Goal: Task Accomplishment & Management: Manage account settings

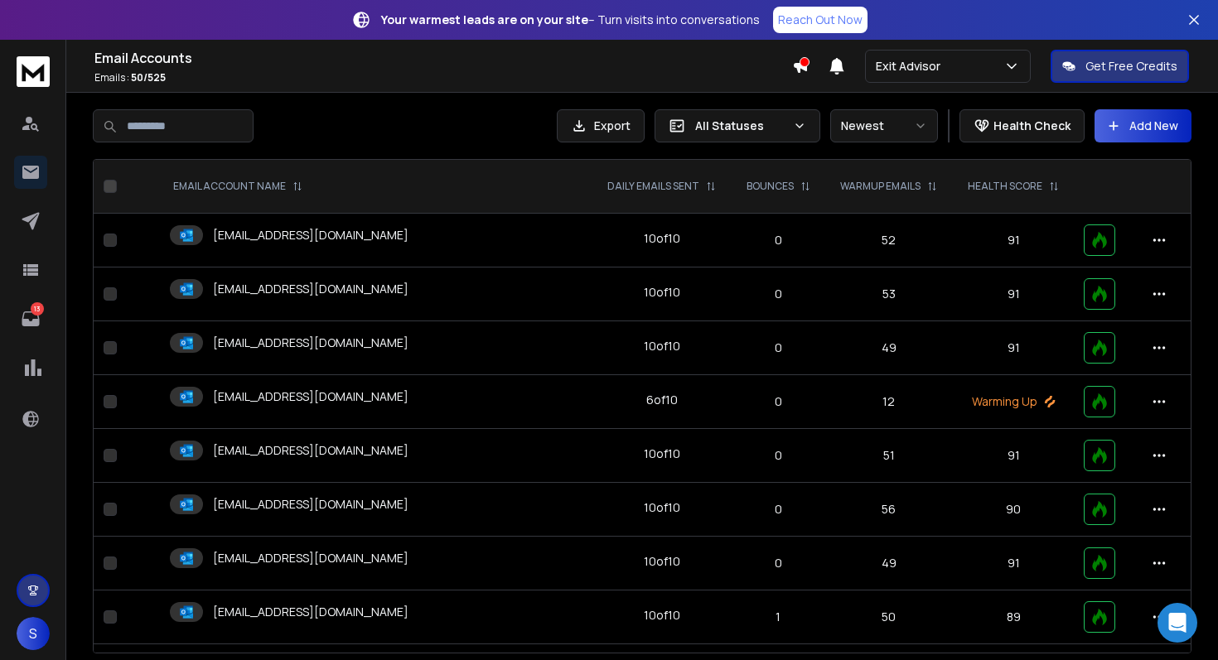
click at [49, 314] on div "13" at bounding box center [33, 321] width 38 height 39
click at [31, 314] on icon at bounding box center [31, 319] width 20 height 20
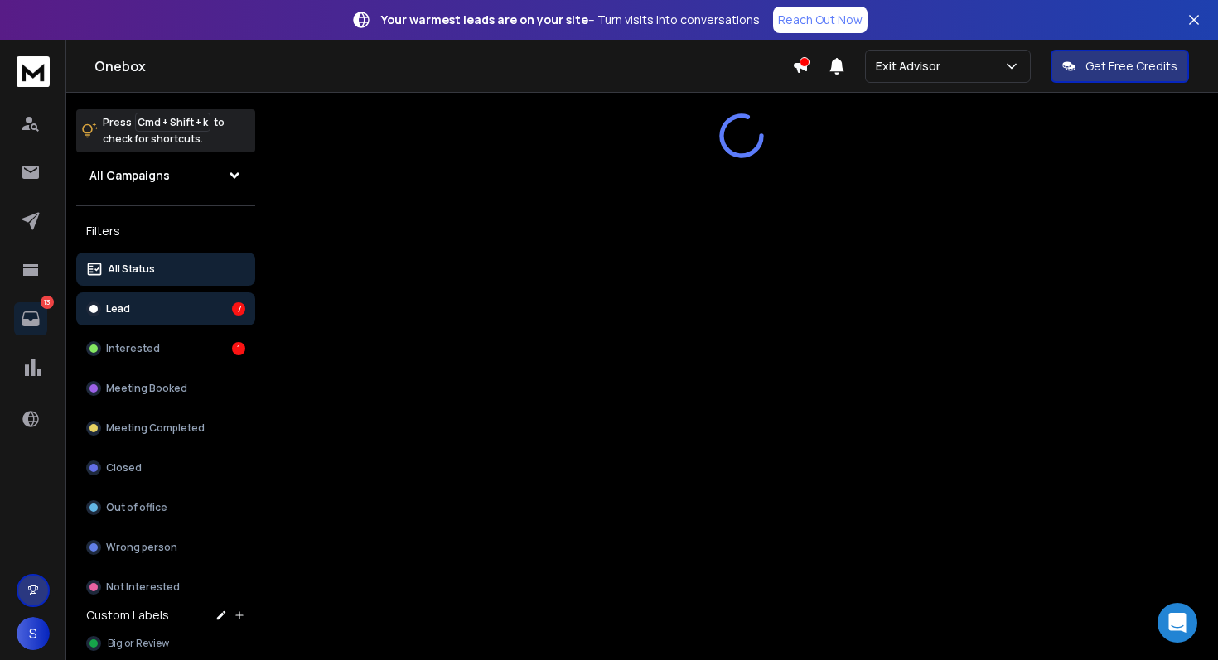
click at [174, 306] on button "Lead 7" at bounding box center [165, 308] width 179 height 33
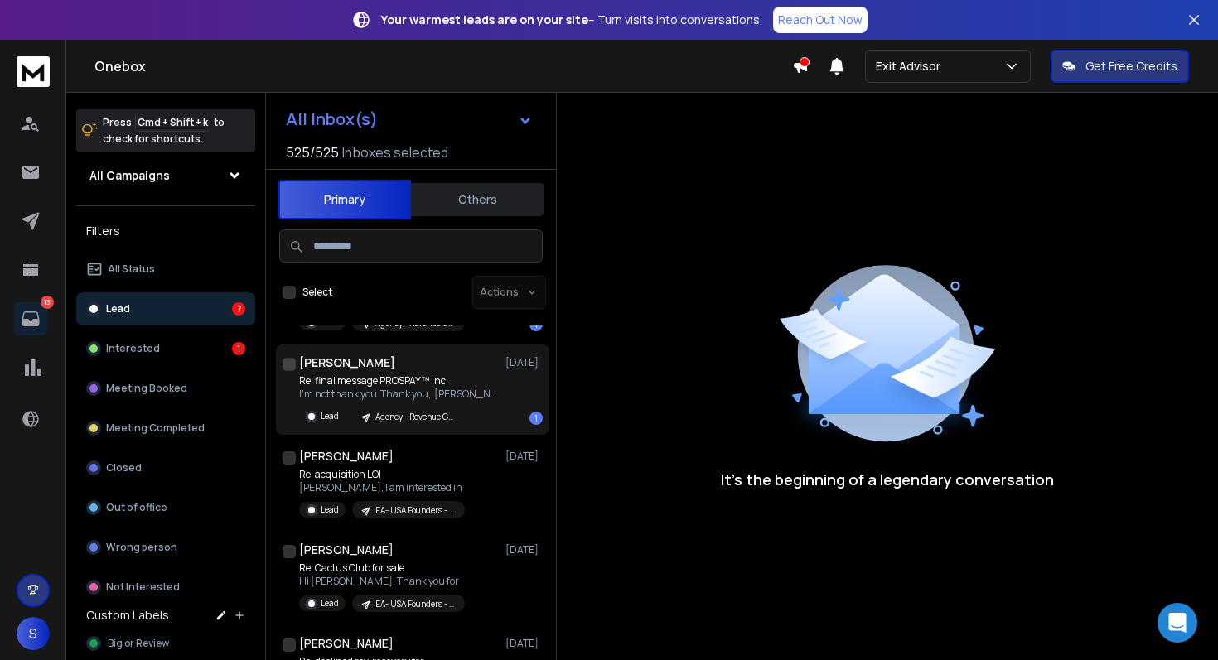
scroll to position [431, 0]
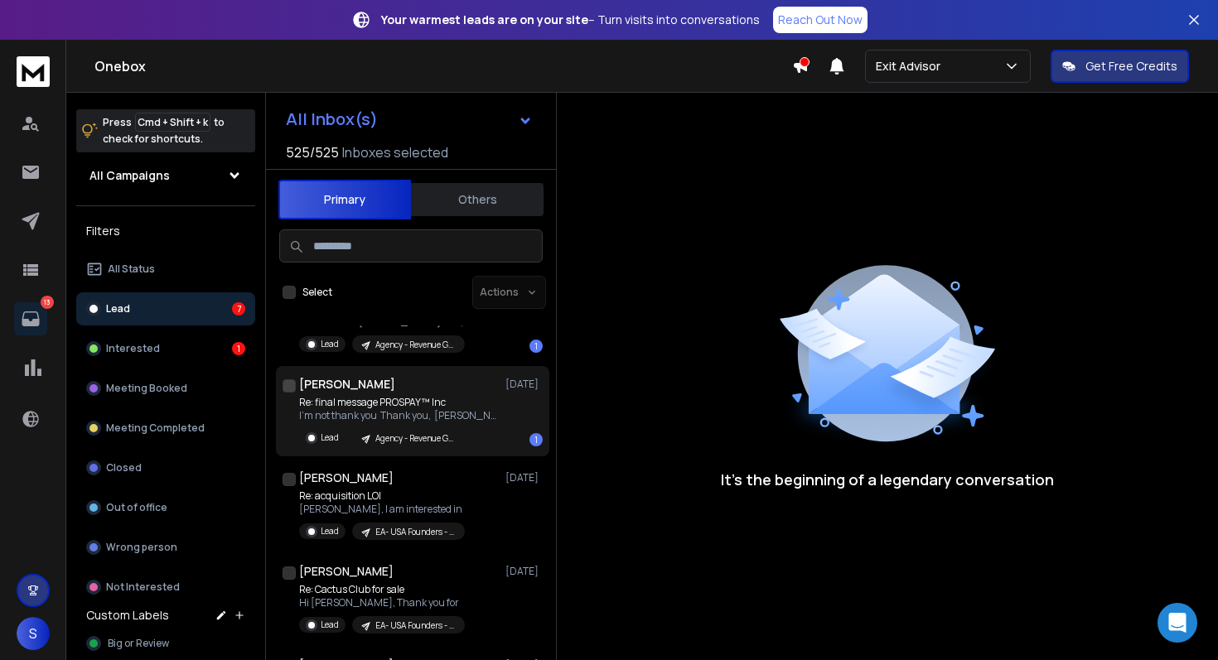
click at [446, 413] on p "I'm not thank you Thank you, [PERSON_NAME]" at bounding box center [398, 415] width 199 height 13
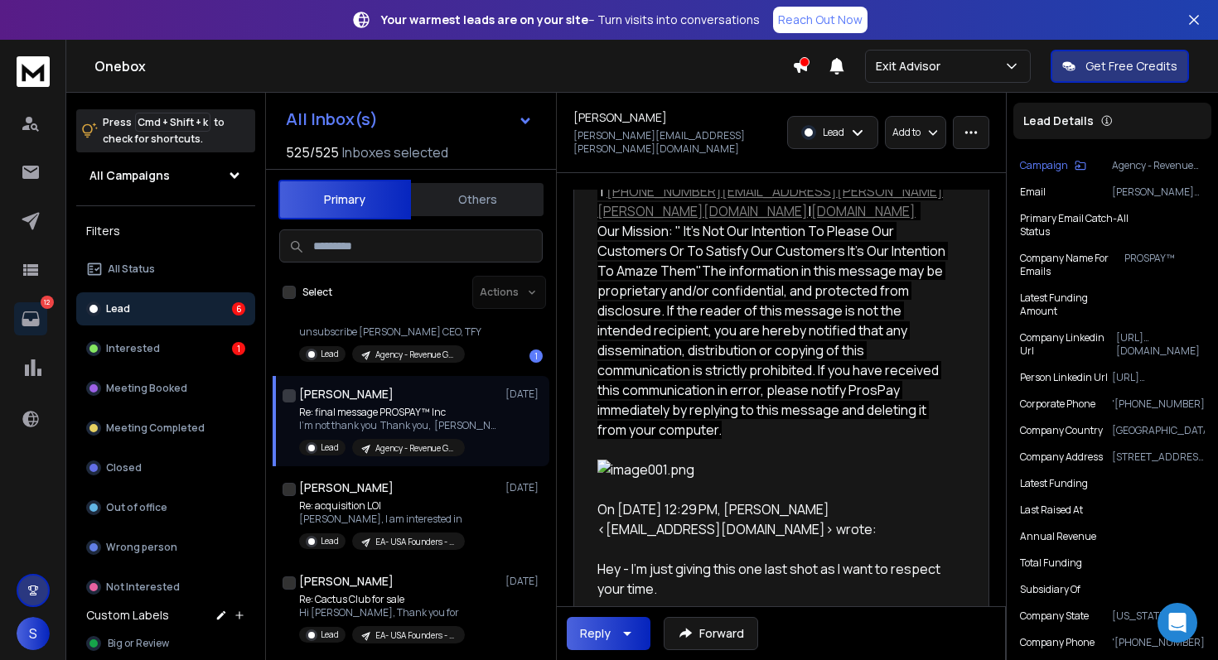
scroll to position [339, 0]
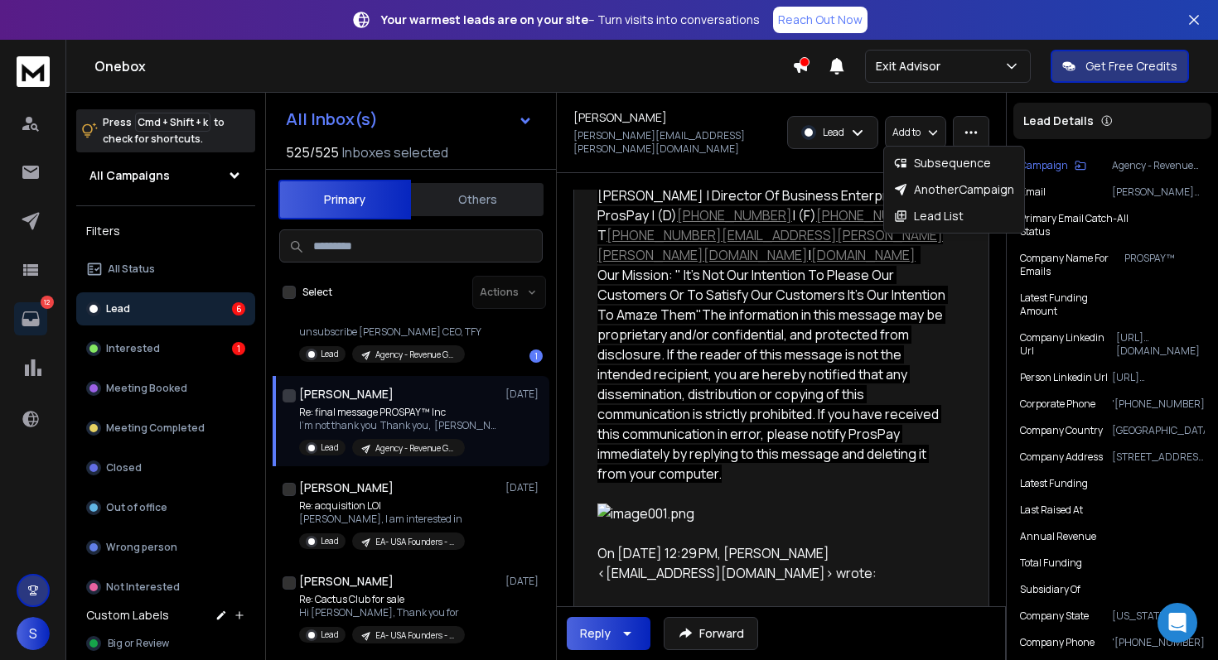
click at [923, 124] on div "Add to" at bounding box center [915, 132] width 60 height 31
click at [969, 125] on icon "button" at bounding box center [970, 132] width 15 height 15
click at [859, 126] on icon at bounding box center [857, 132] width 13 height 13
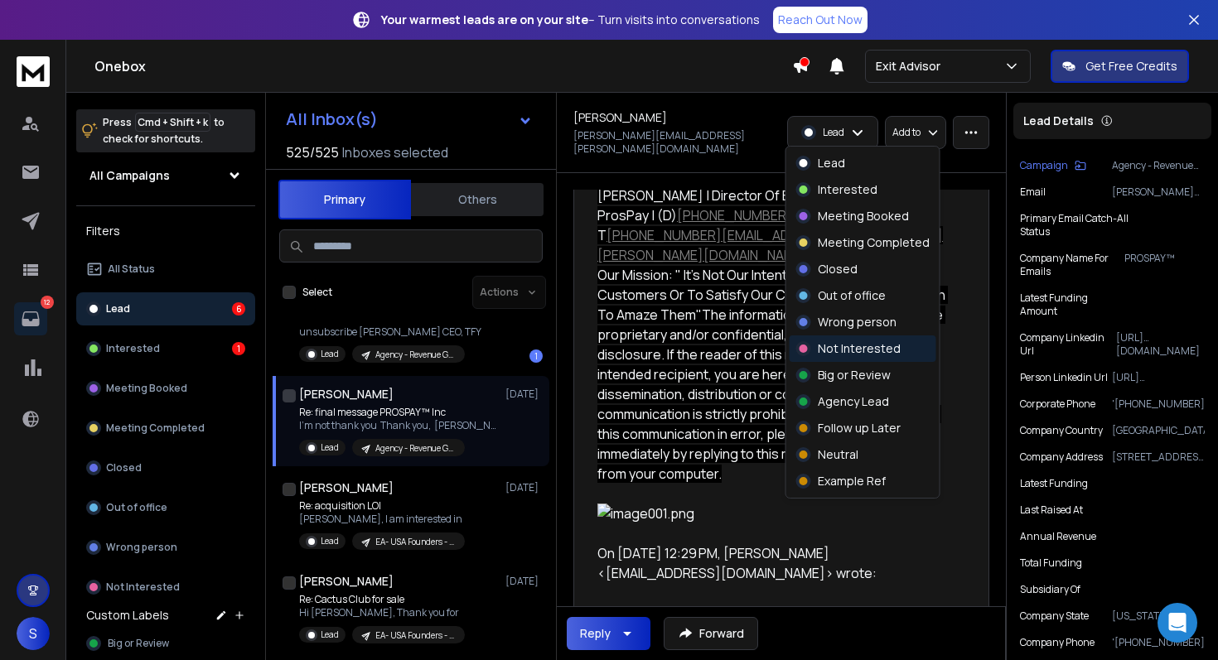
click at [856, 346] on p "Not Interested" at bounding box center [859, 348] width 83 height 17
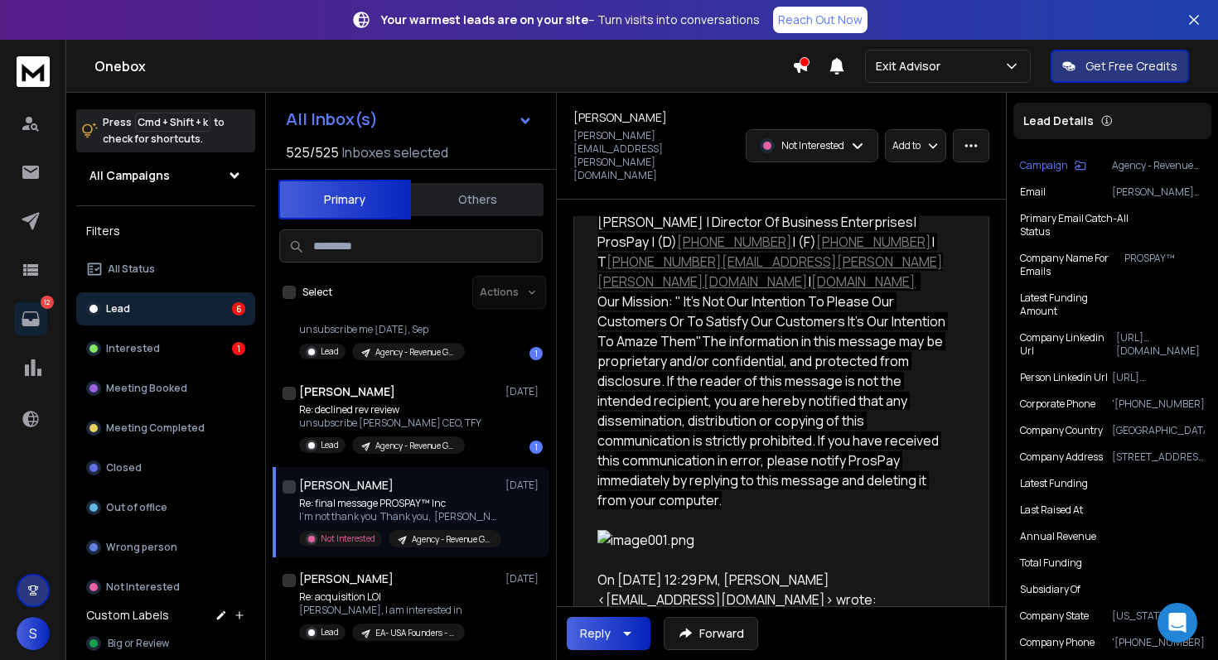
scroll to position [251, 0]
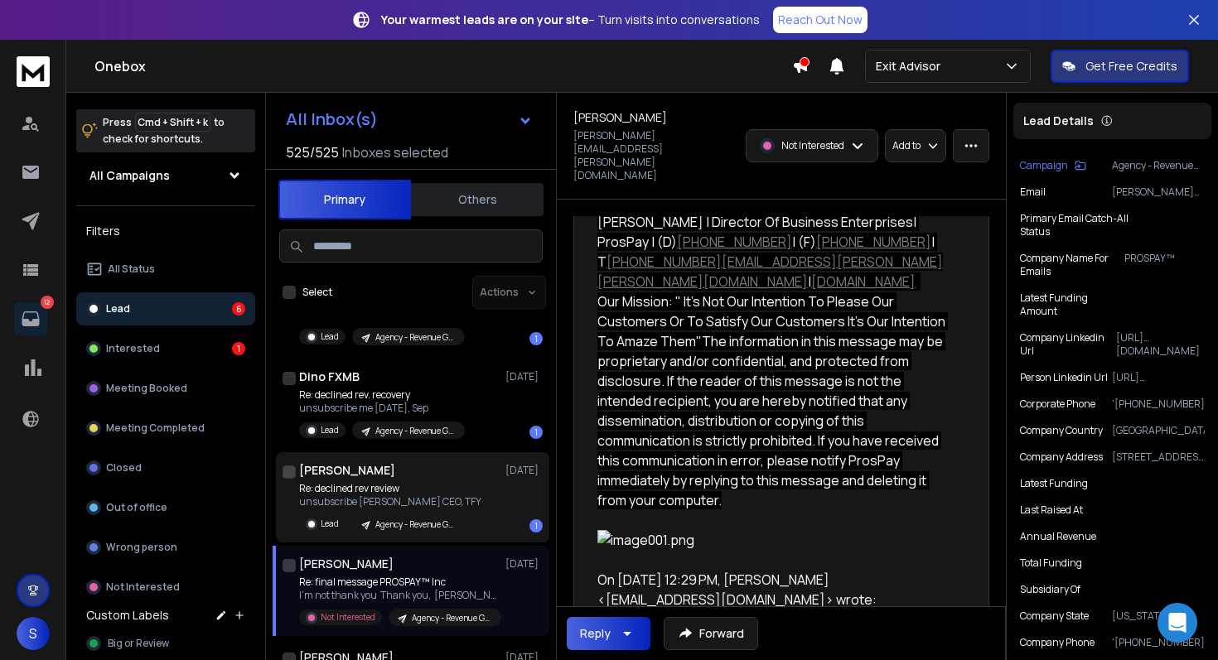
click at [413, 479] on div "[PERSON_NAME] [DATE] Re: declined rev review unsubscribe [PERSON_NAME] CEO, TFY…" at bounding box center [421, 497] width 244 height 70
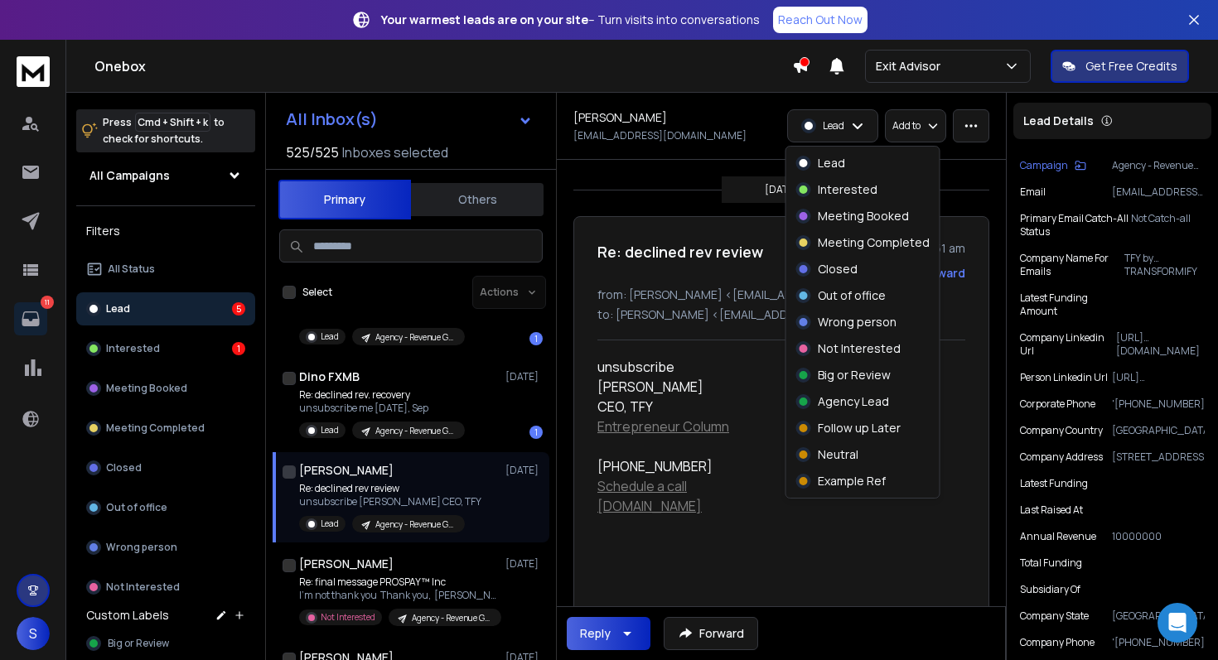
click at [865, 125] on div "Lead" at bounding box center [832, 125] width 89 height 31
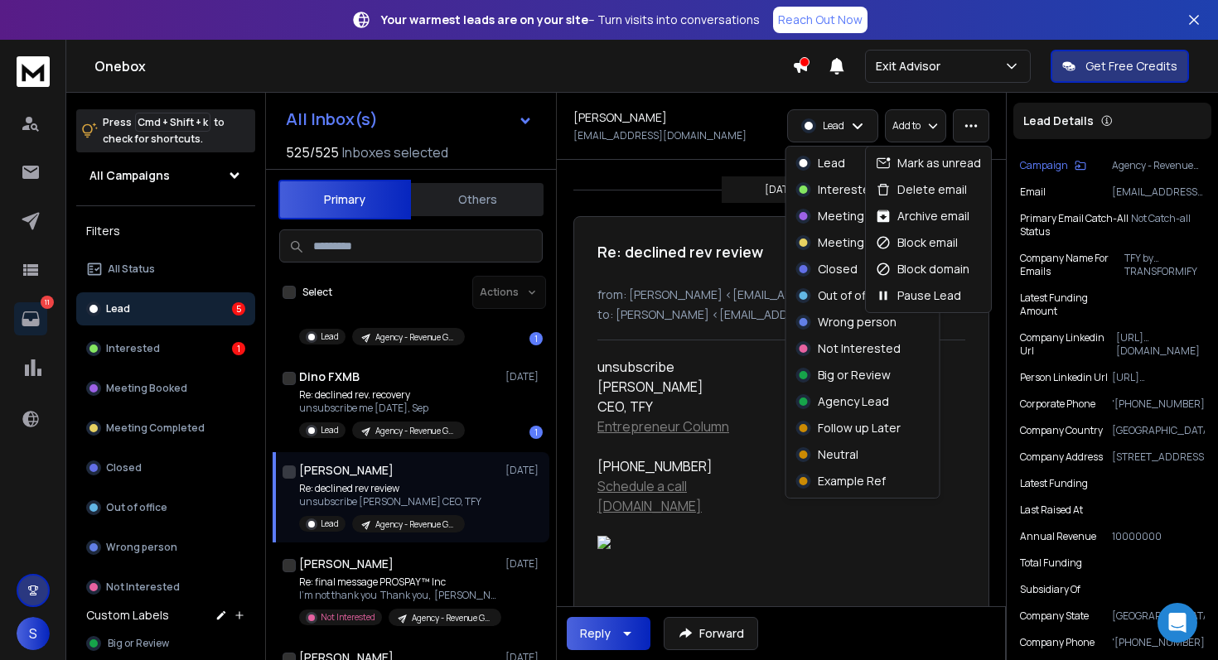
click at [963, 127] on icon "button" at bounding box center [970, 125] width 15 height 15
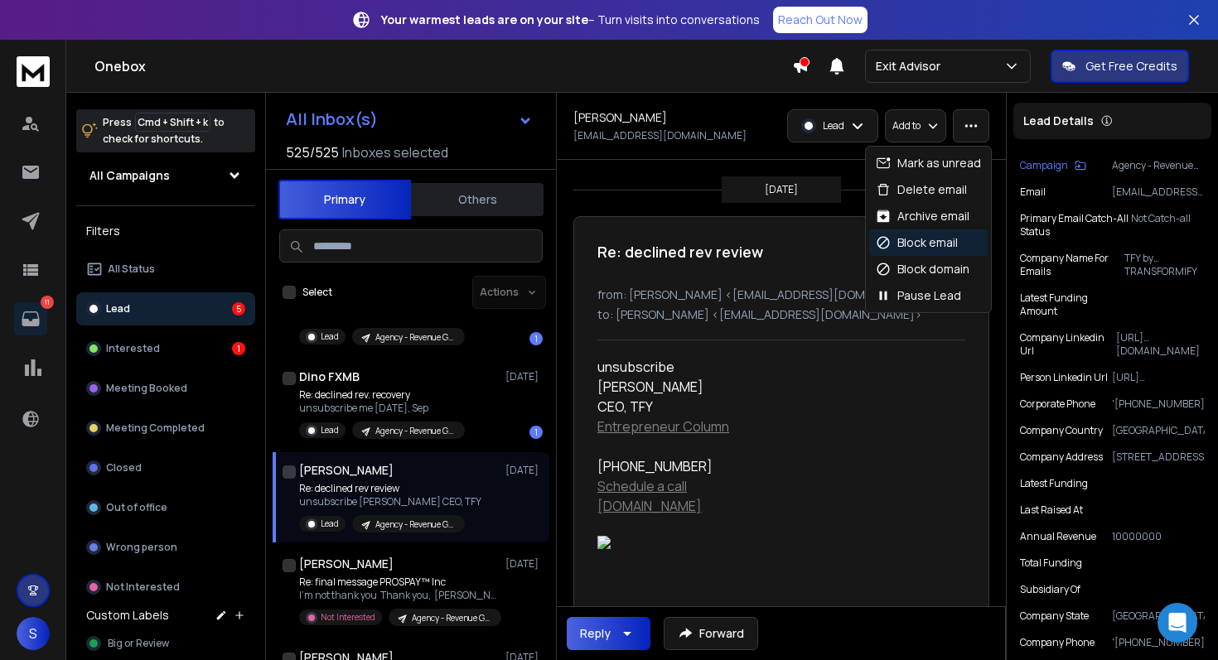
click at [927, 244] on div "Block email" at bounding box center [917, 242] width 82 height 17
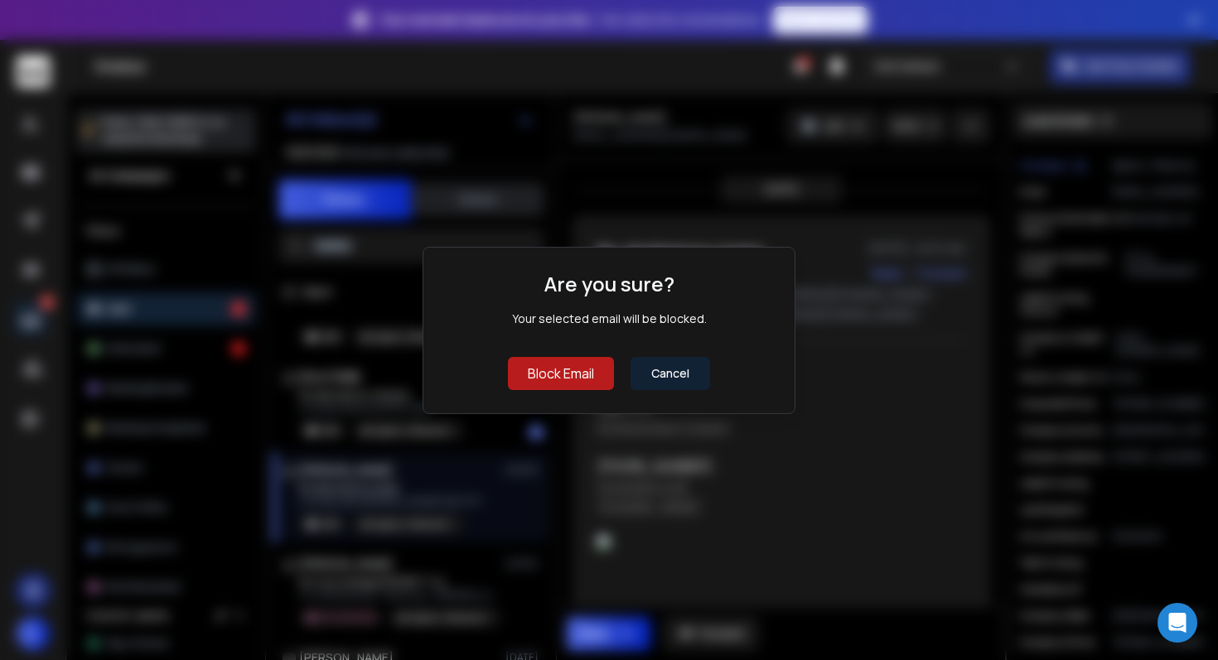
click at [552, 377] on button "Block Email" at bounding box center [561, 373] width 106 height 33
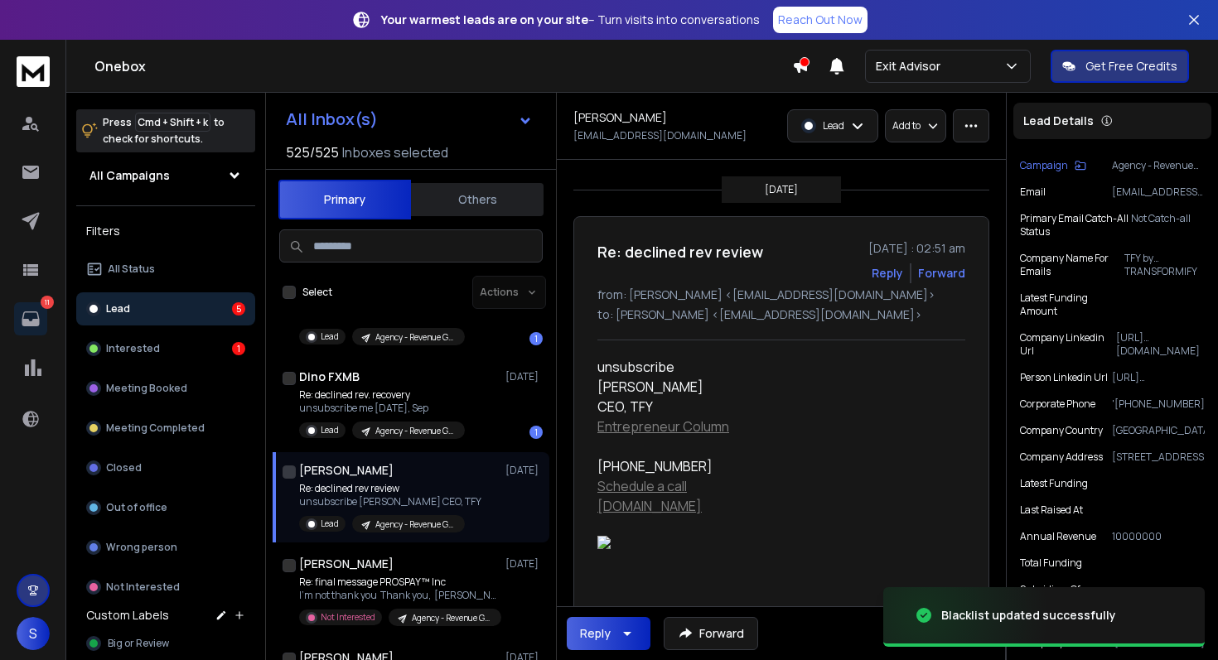
click at [514, 482] on div "Re: declined rev review unsubscribe [PERSON_NAME] CEO, TFY Lead Agency - Revenu…" at bounding box center [421, 507] width 244 height 51
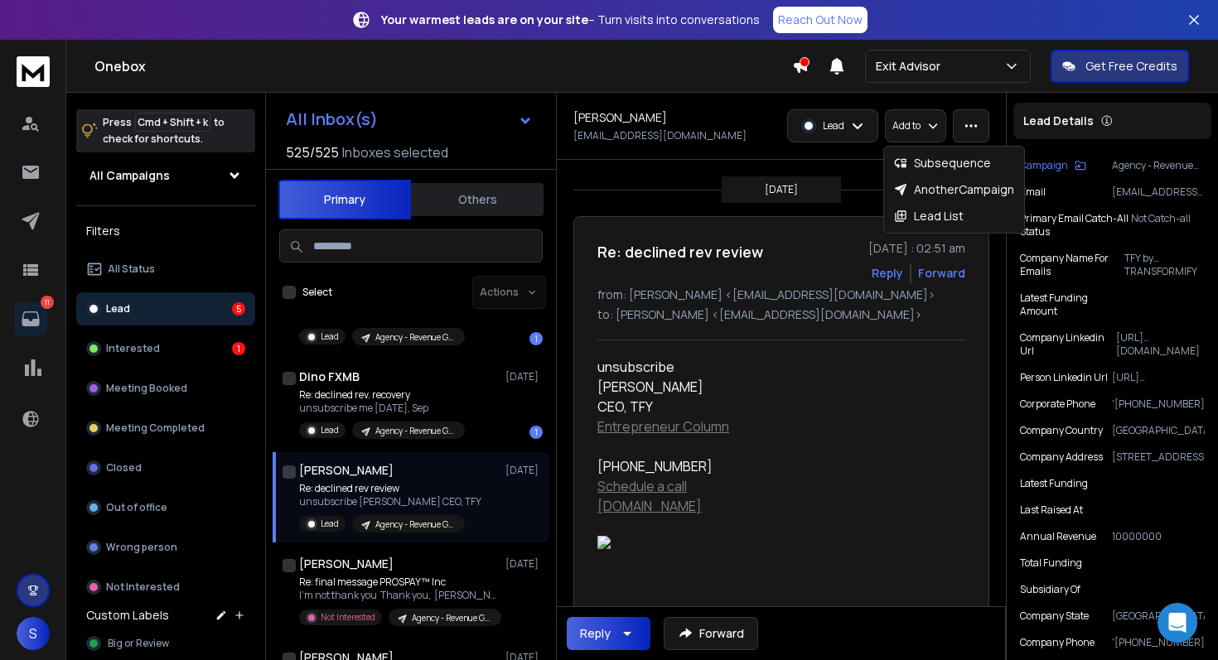
click at [922, 125] on div "Add to" at bounding box center [915, 125] width 60 height 31
click at [861, 114] on div "Lead" at bounding box center [832, 125] width 89 height 31
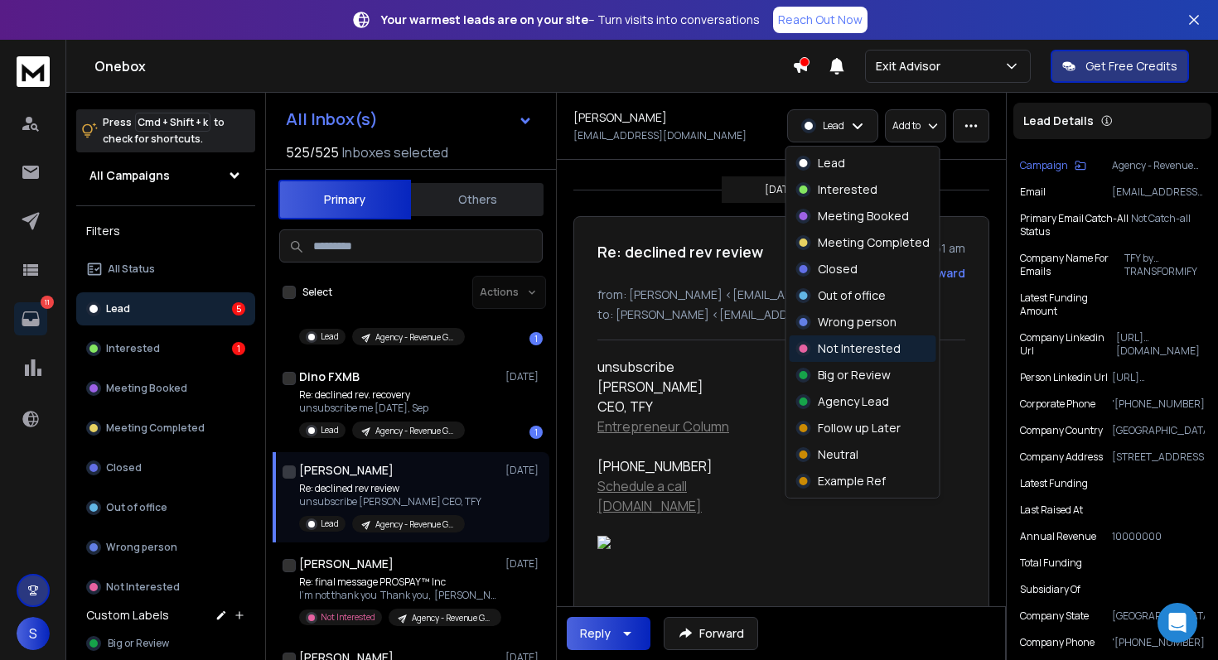
click at [848, 347] on p "Not Interested" at bounding box center [859, 348] width 83 height 17
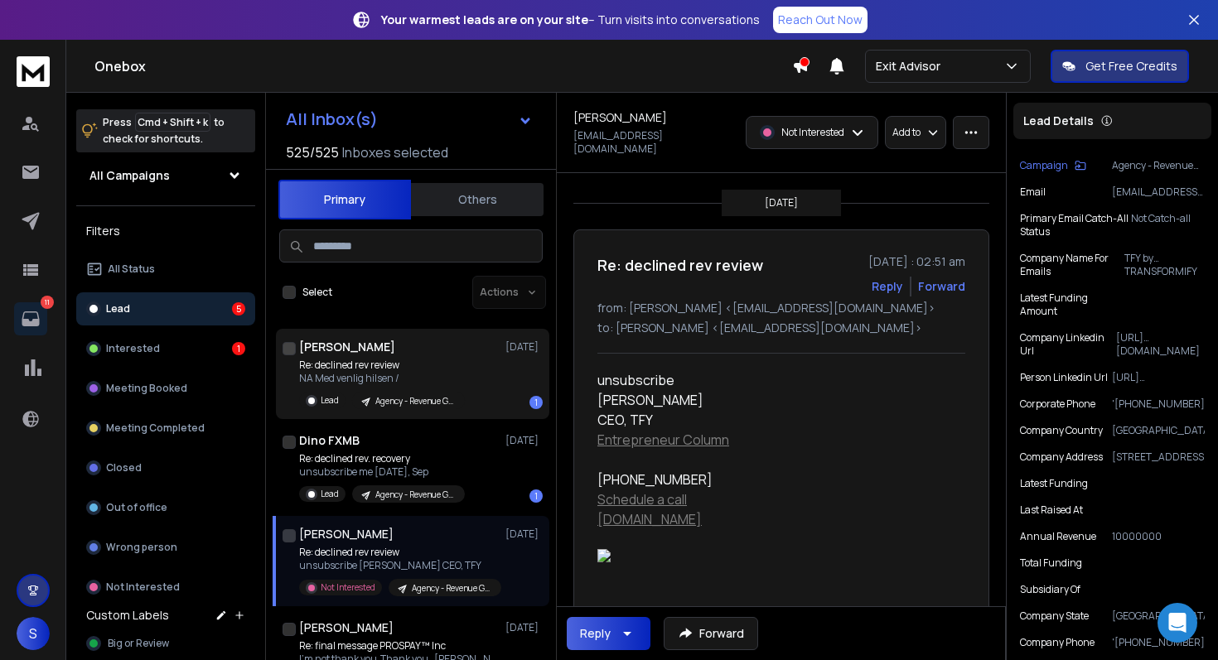
scroll to position [186, 0]
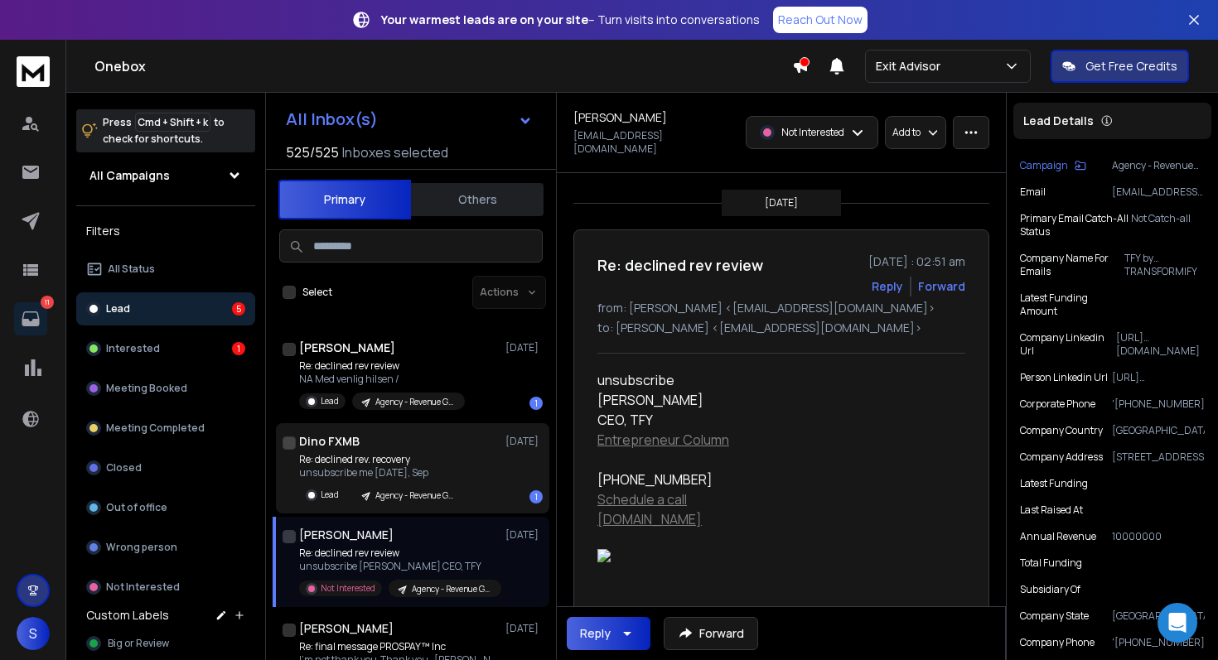
click at [441, 459] on p "Re: declined rev. recovery" at bounding box center [382, 459] width 166 height 13
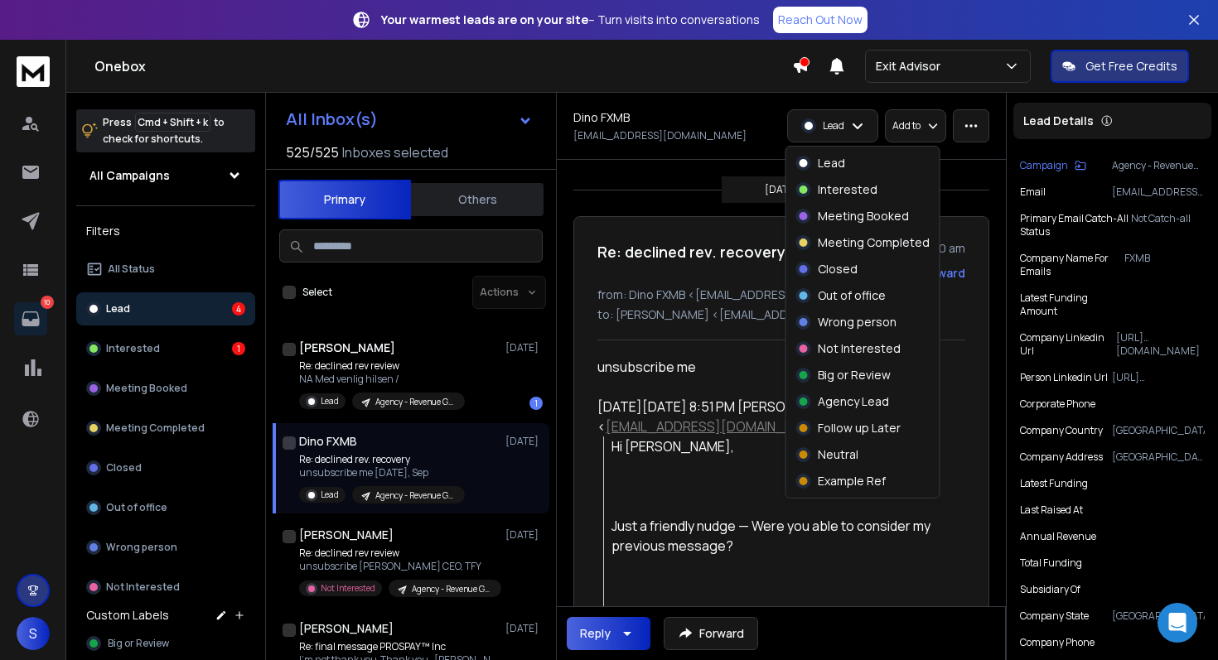
click at [833, 127] on p "Lead" at bounding box center [834, 125] width 22 height 13
click at [851, 338] on div "Not Interested" at bounding box center [862, 348] width 147 height 27
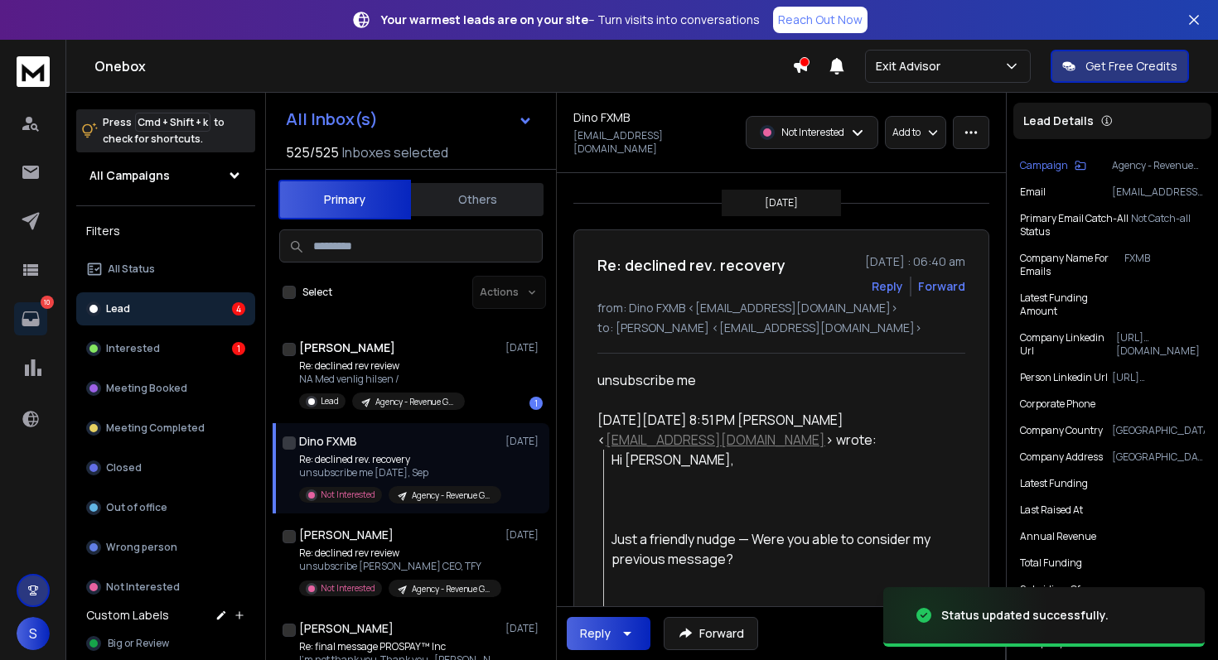
click at [924, 128] on div "Add to" at bounding box center [915, 132] width 60 height 31
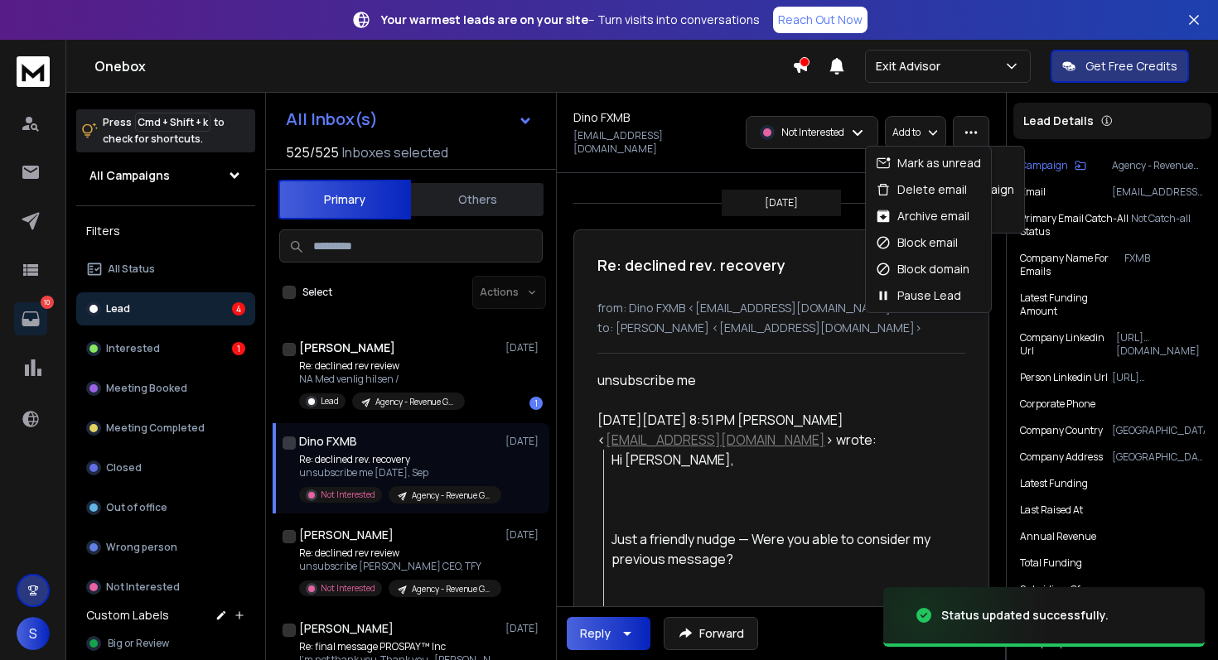
click at [953, 124] on button "button" at bounding box center [971, 132] width 36 height 33
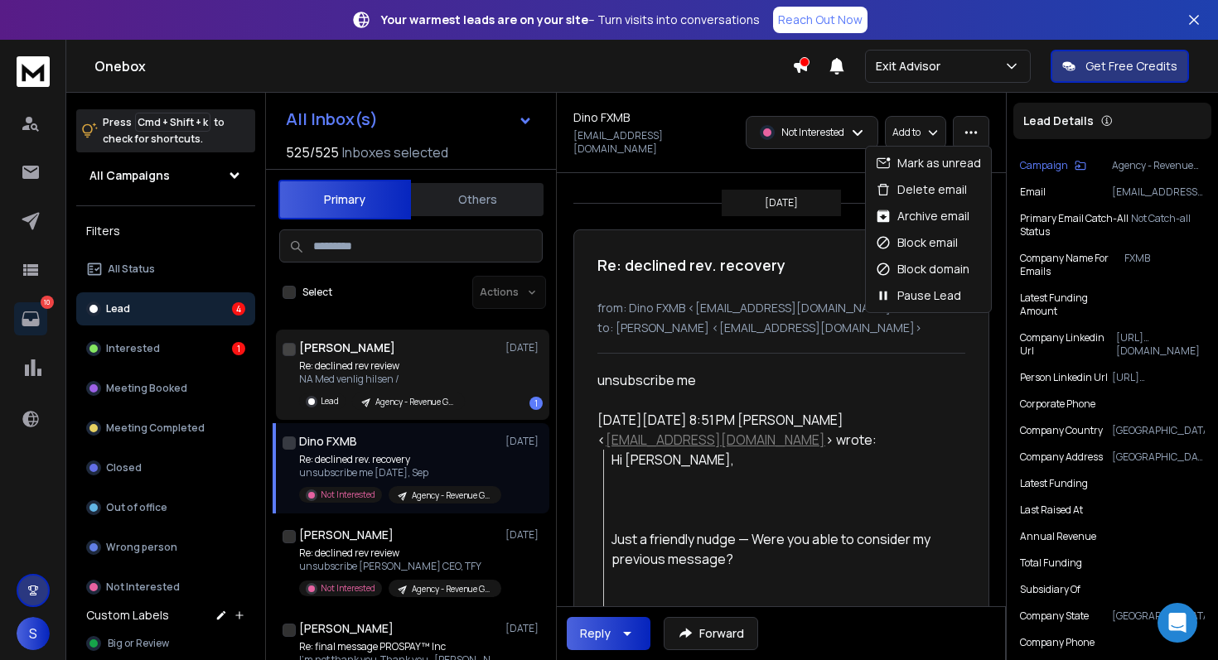
click at [429, 371] on p "Re: declined rev review" at bounding box center [382, 365] width 166 height 13
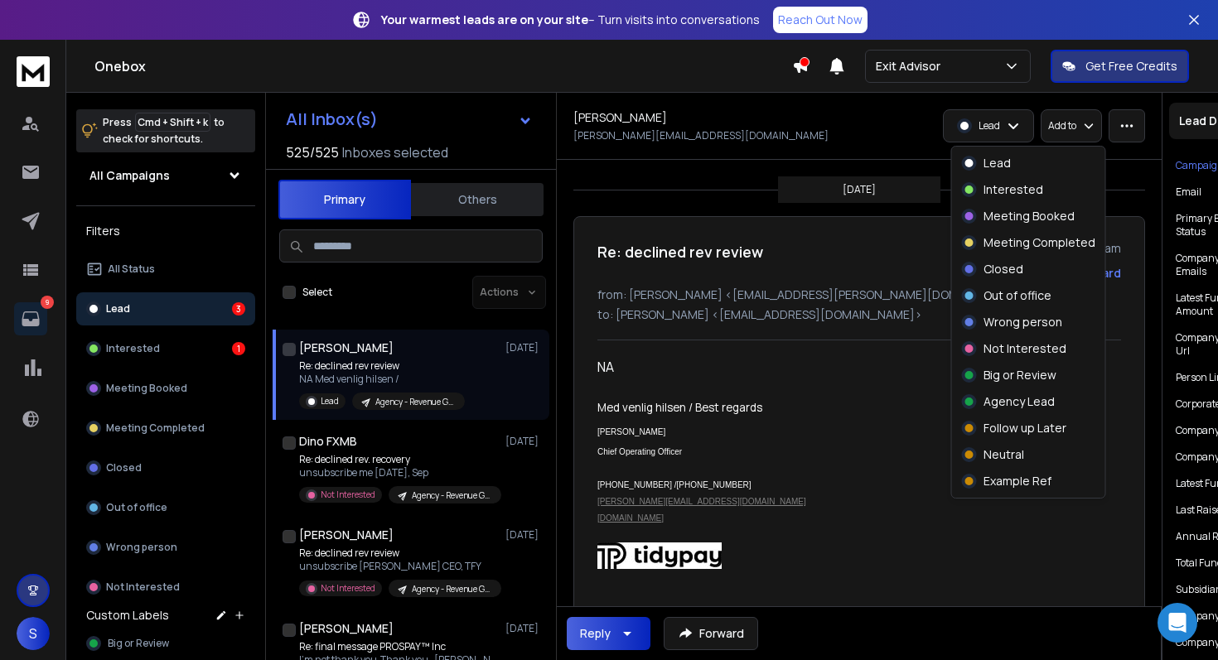
click at [1003, 135] on div "Lead" at bounding box center [987, 125] width 89 height 31
click at [1011, 347] on p "Not Interested" at bounding box center [1024, 348] width 83 height 17
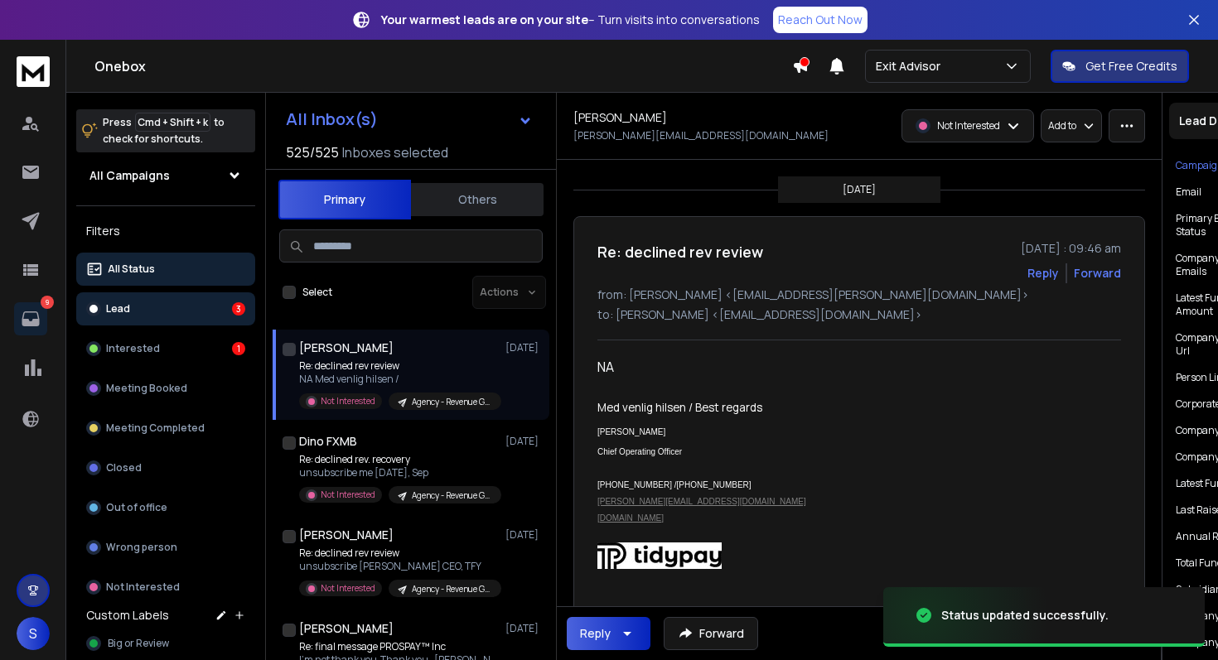
click at [133, 276] on div "All Status" at bounding box center [120, 269] width 69 height 17
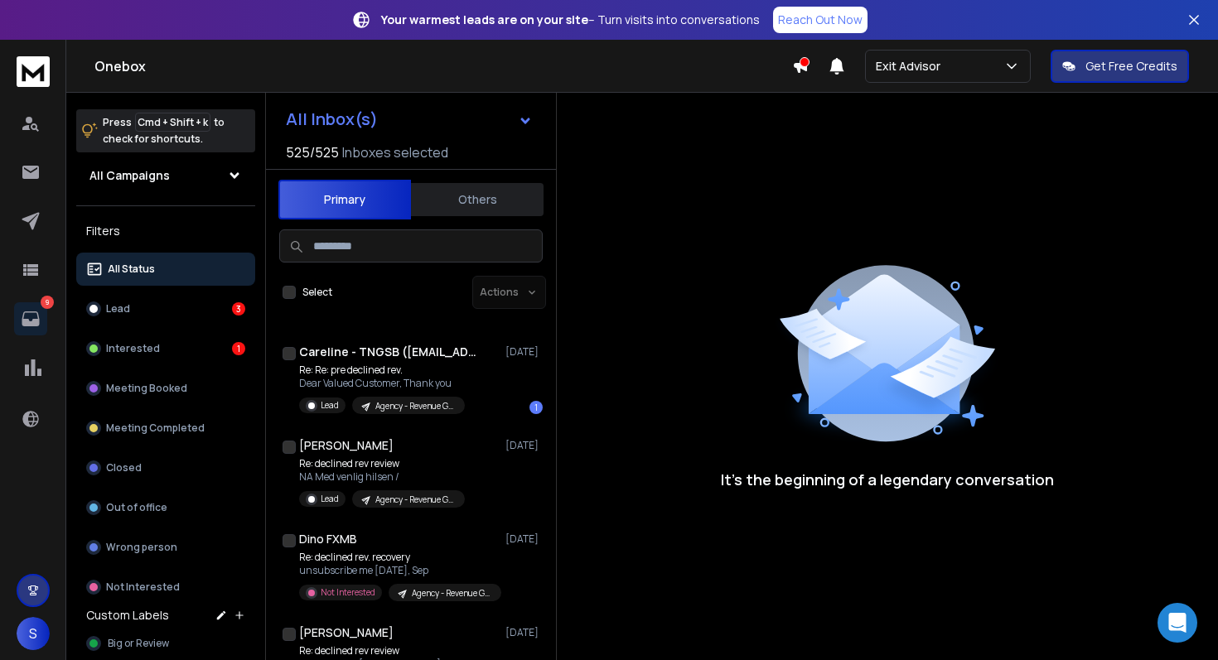
scroll to position [85, 0]
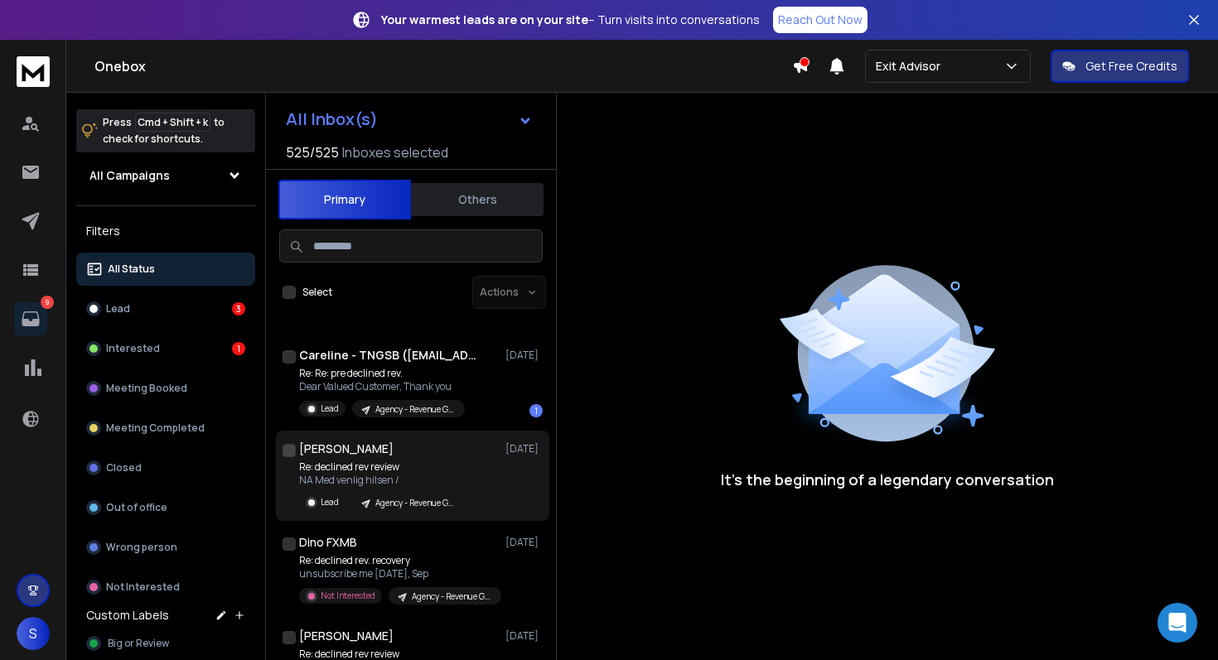
click at [481, 477] on div "Re: declined rev review NA Med venlig hilsen / Lead Agency - Revenue Giants - P…" at bounding box center [421, 486] width 244 height 51
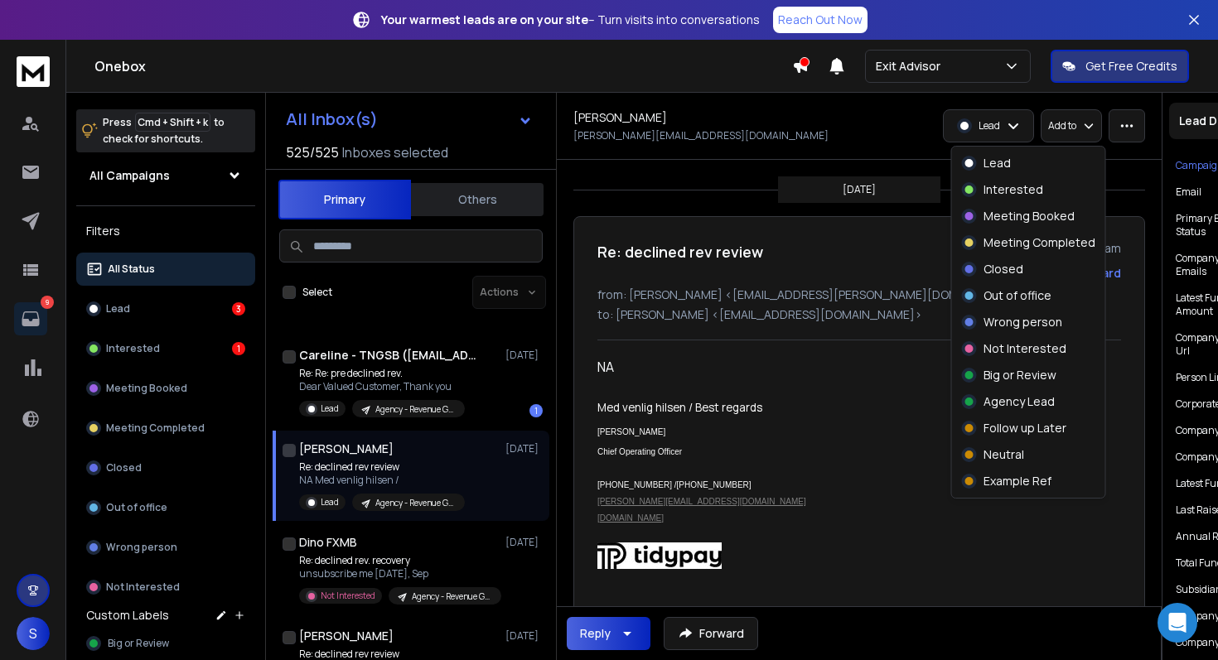
click at [996, 131] on p "Lead" at bounding box center [989, 125] width 22 height 13
click at [1005, 344] on p "Not Interested" at bounding box center [1024, 348] width 83 height 17
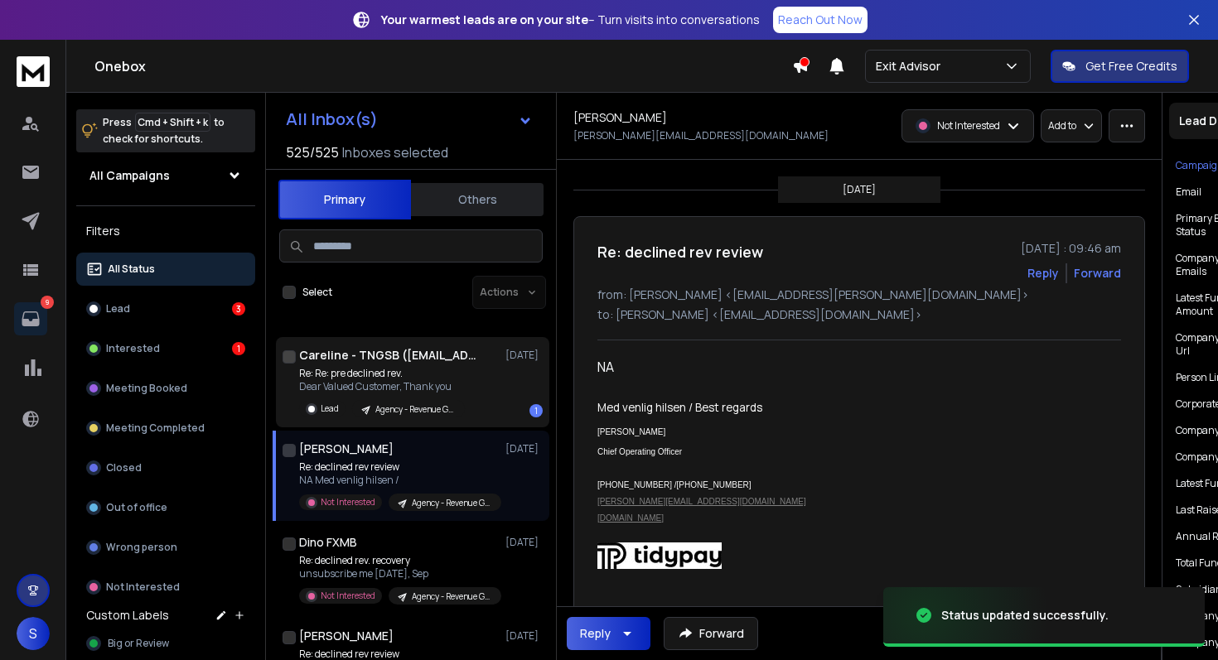
click at [480, 384] on div "Re: Re: pre declined rev. Dear Valued Customer, Thank you Lead Agency - Revenue…" at bounding box center [421, 392] width 244 height 51
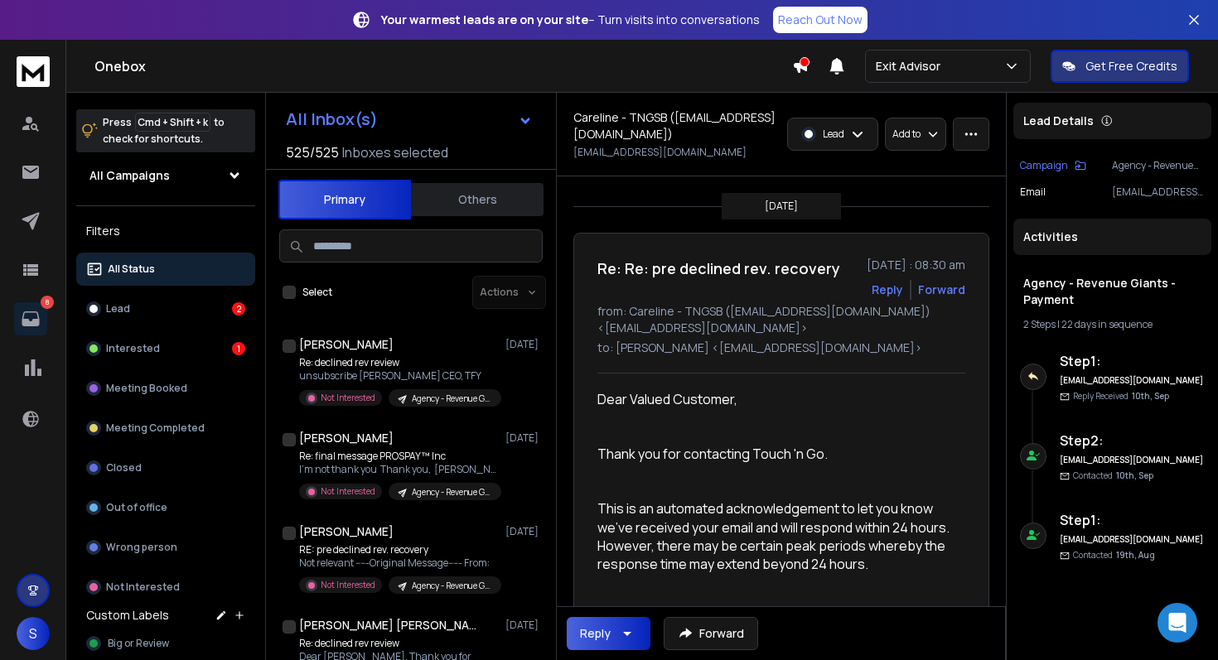
scroll to position [0, 0]
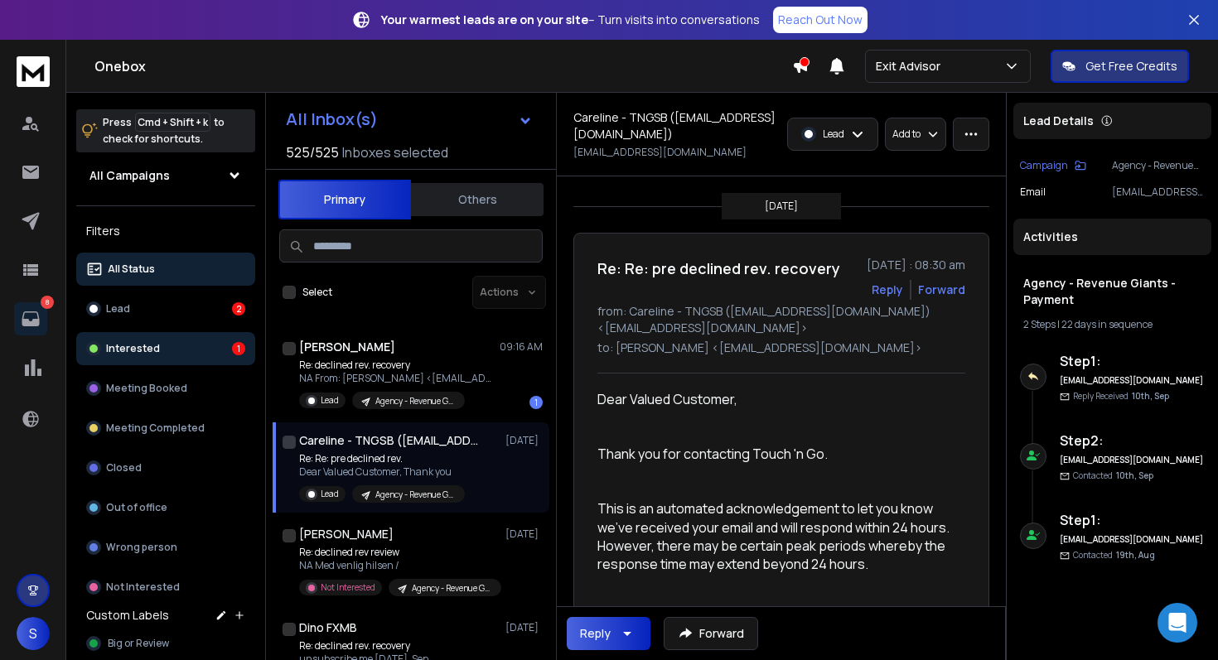
click at [140, 349] on p "Interested" at bounding box center [133, 348] width 54 height 13
